Goal: Task Accomplishment & Management: Use online tool/utility

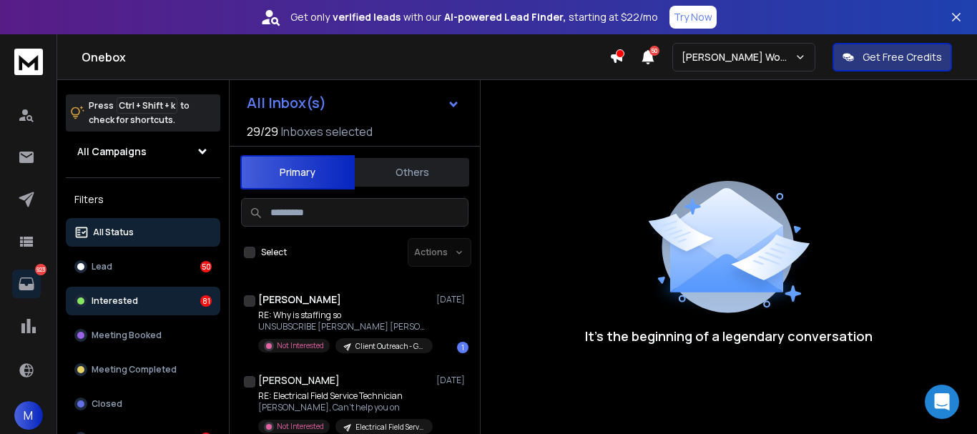
click at [127, 312] on button "Interested 81" at bounding box center [143, 301] width 154 height 29
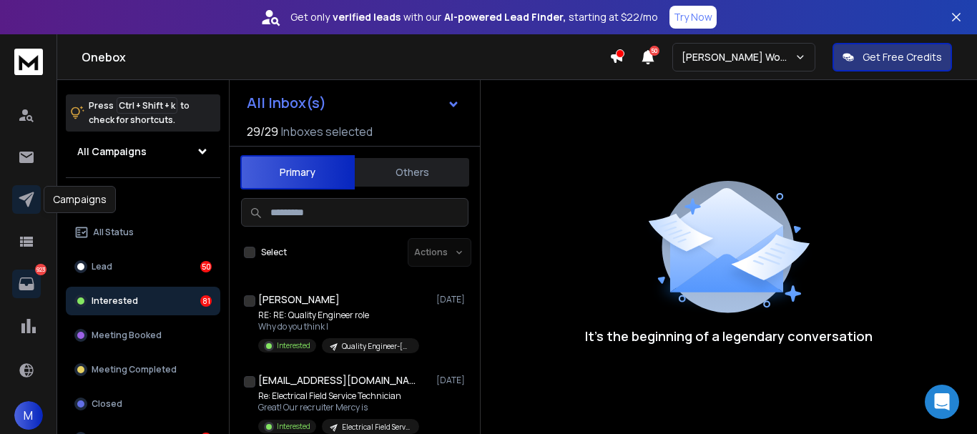
click at [26, 194] on icon at bounding box center [26, 199] width 17 height 17
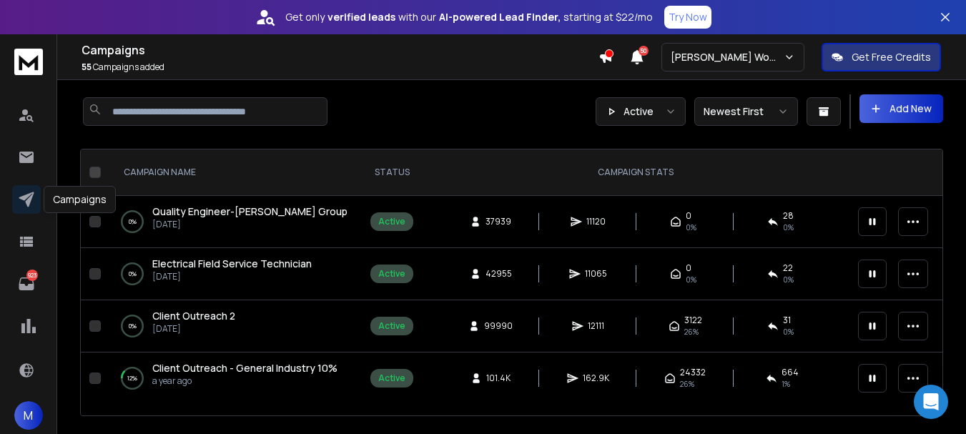
click at [481, 106] on div at bounding box center [296, 111] width 432 height 34
click at [390, 222] on div "Active" at bounding box center [391, 221] width 27 height 11
click at [873, 222] on icon at bounding box center [872, 221] width 13 height 13
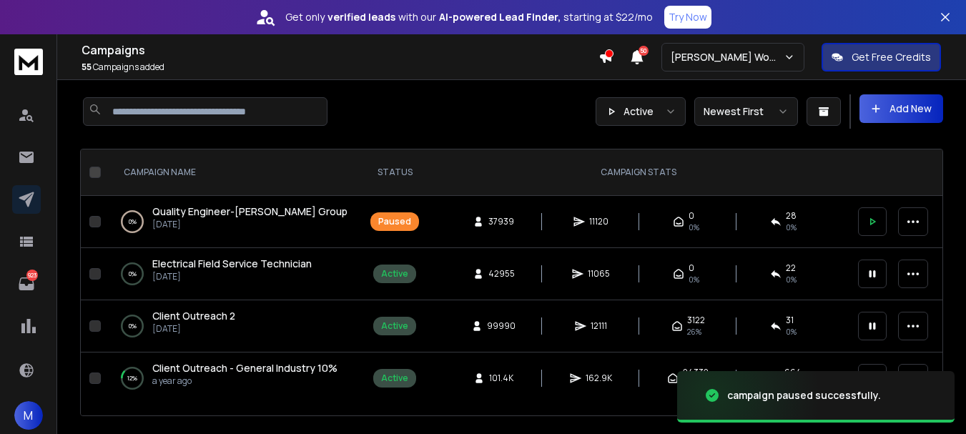
click at [874, 272] on icon at bounding box center [872, 273] width 6 height 7
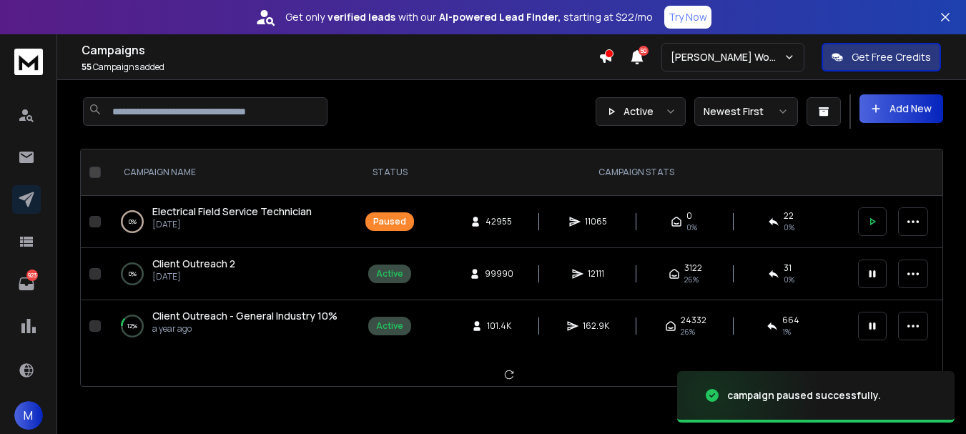
click at [876, 322] on icon at bounding box center [872, 326] width 13 height 13
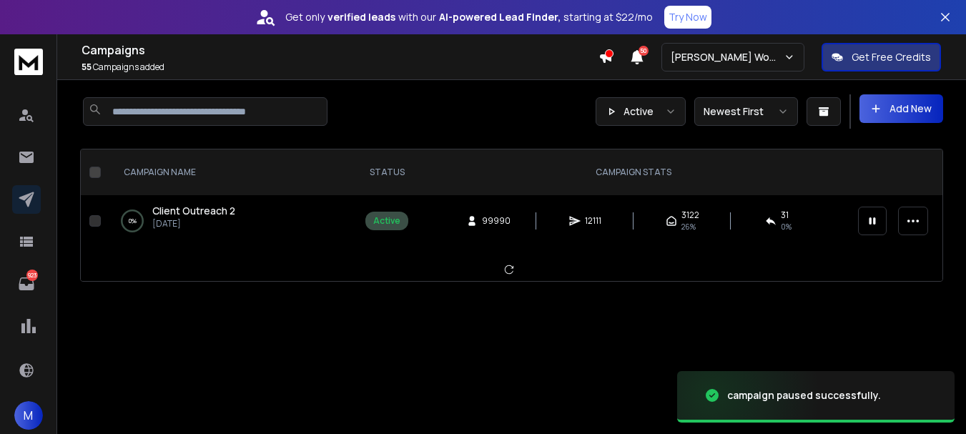
click at [879, 270] on div at bounding box center [511, 269] width 861 height 11
click at [872, 216] on icon at bounding box center [872, 220] width 13 height 13
